Goal: Task Accomplishment & Management: Manage account settings

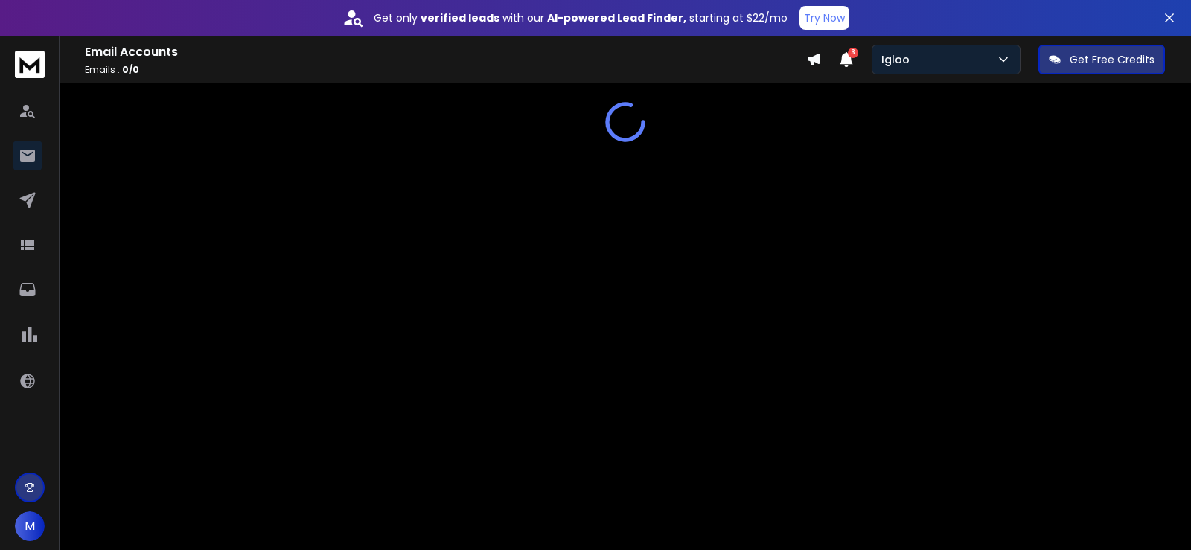
click at [949, 66] on div "Igloo" at bounding box center [947, 59] width 130 height 15
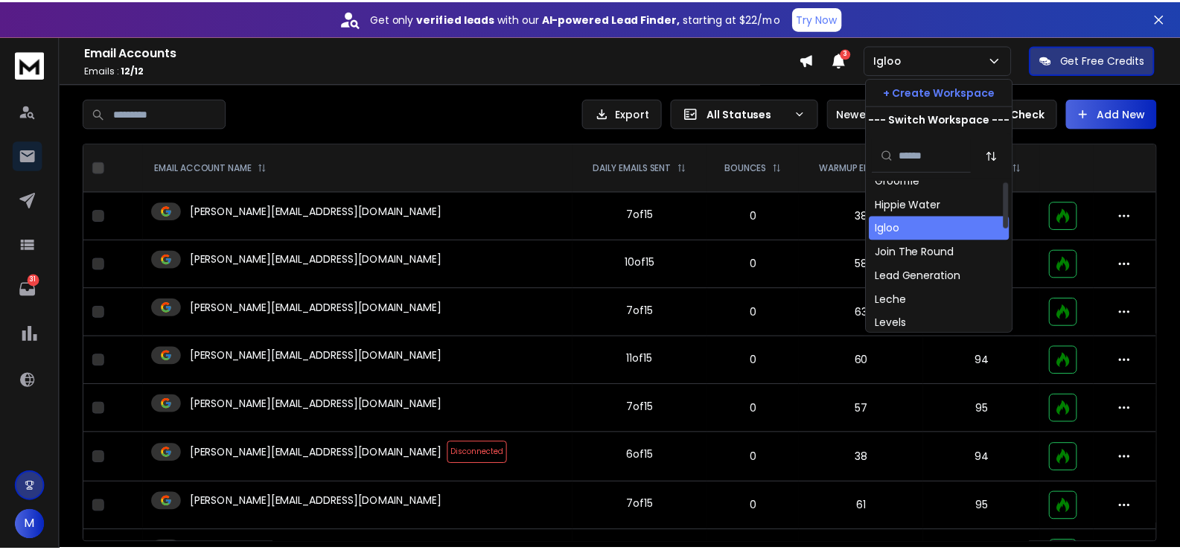
scroll to position [298, 0]
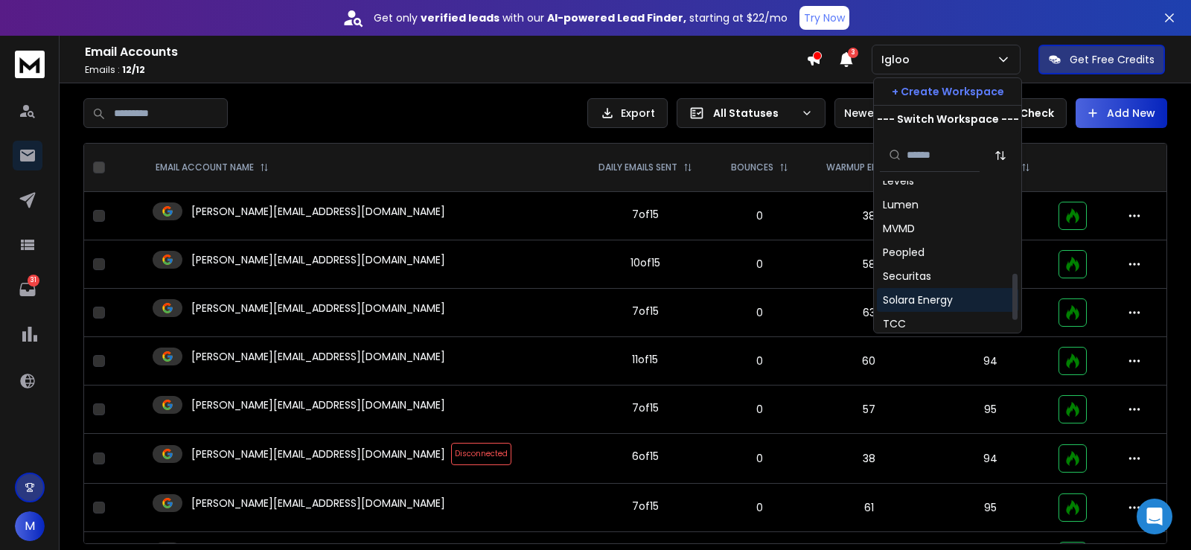
click at [963, 296] on div "Solara Energy" at bounding box center [947, 300] width 141 height 24
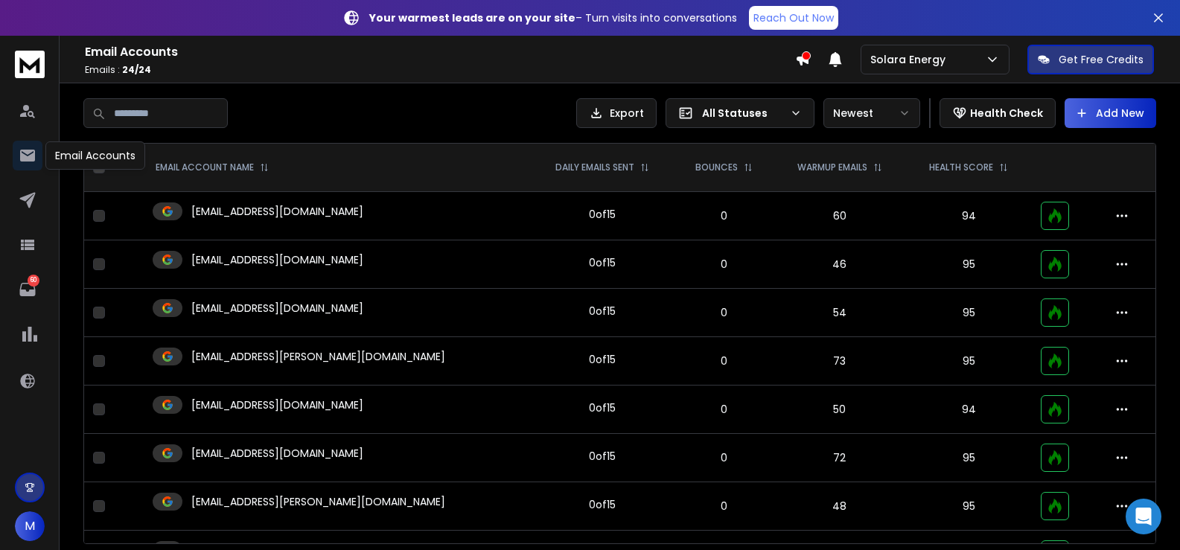
click at [39, 162] on link at bounding box center [28, 156] width 30 height 30
click at [37, 193] on link at bounding box center [28, 200] width 30 height 30
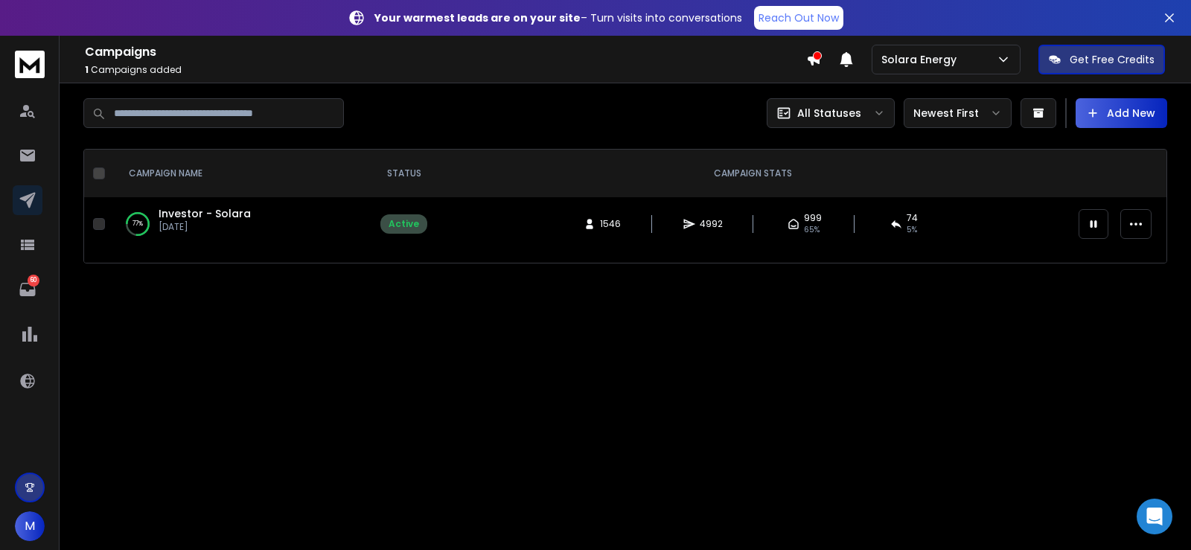
click at [209, 223] on p "[DATE]" at bounding box center [205, 227] width 92 height 12
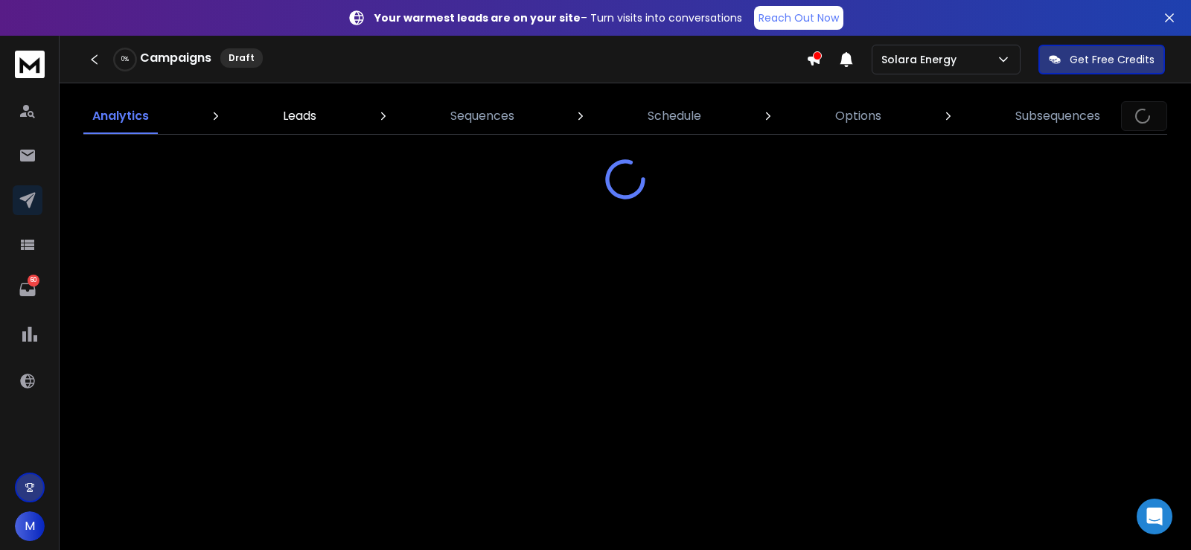
click at [285, 116] on p "Leads" at bounding box center [300, 116] width 34 height 18
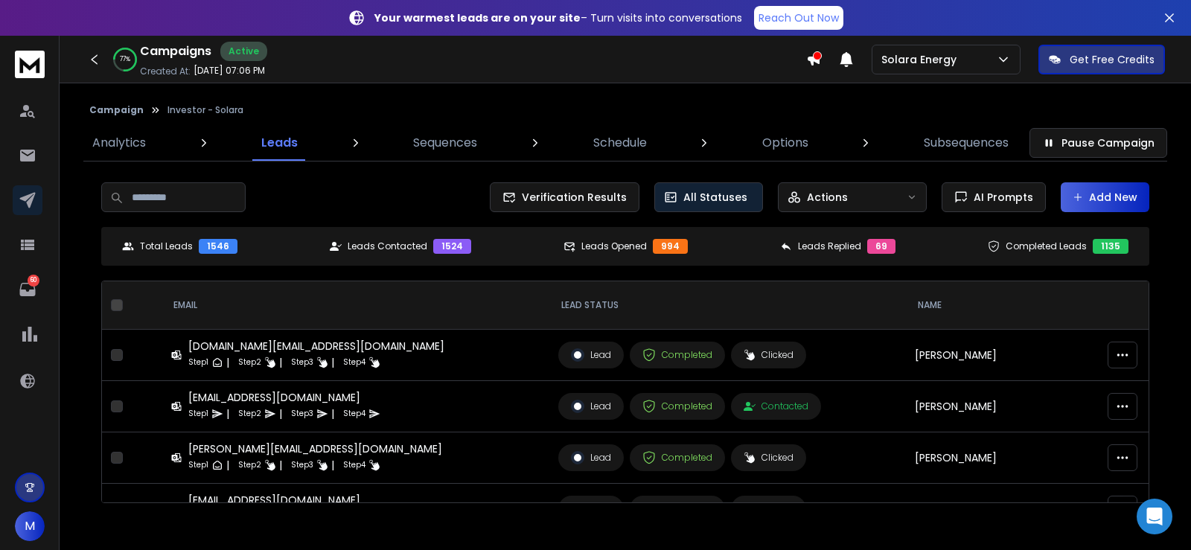
click at [736, 208] on button "All Statuses" at bounding box center [708, 197] width 109 height 30
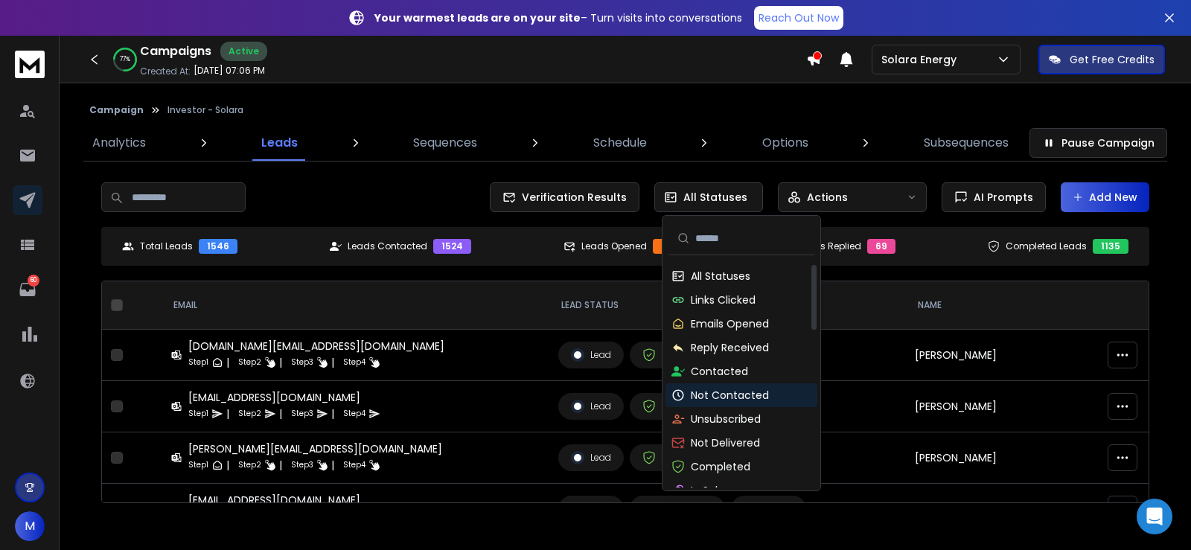
click at [724, 389] on p "Not Contacted" at bounding box center [730, 395] width 78 height 15
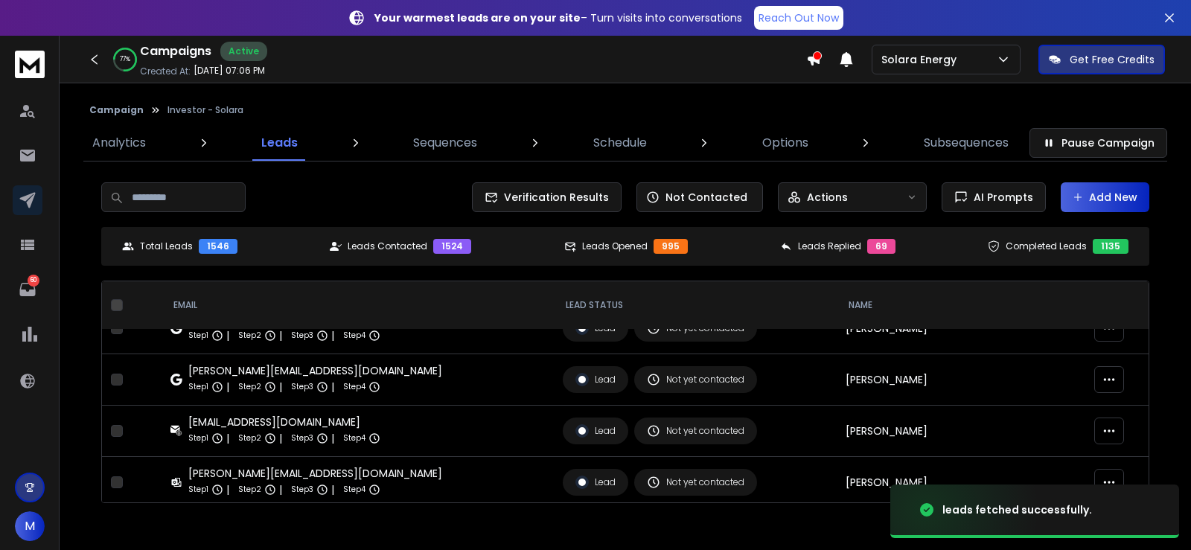
scroll to position [695, 0]
